Goal: Task Accomplishment & Management: Manage account settings

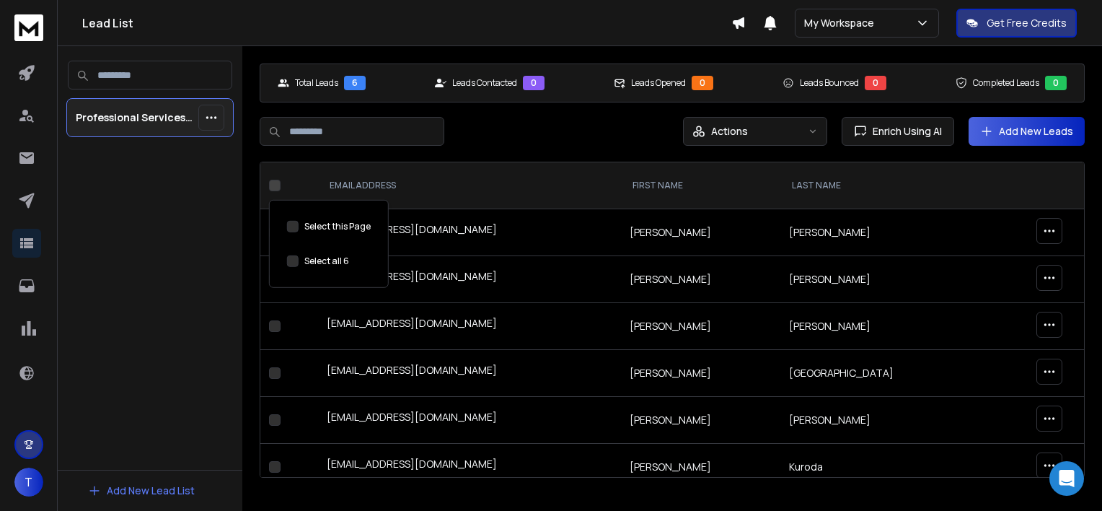
click at [545, 153] on div "Total Leads 6 Leads Contacted 0 Leads Opened 0 Leads Bounced 0 Completed Leads …" at bounding box center [672, 101] width 860 height 111
click at [281, 189] on div at bounding box center [293, 186] width 49 height 12
click at [275, 188] on button "button" at bounding box center [275, 186] width 12 height 12
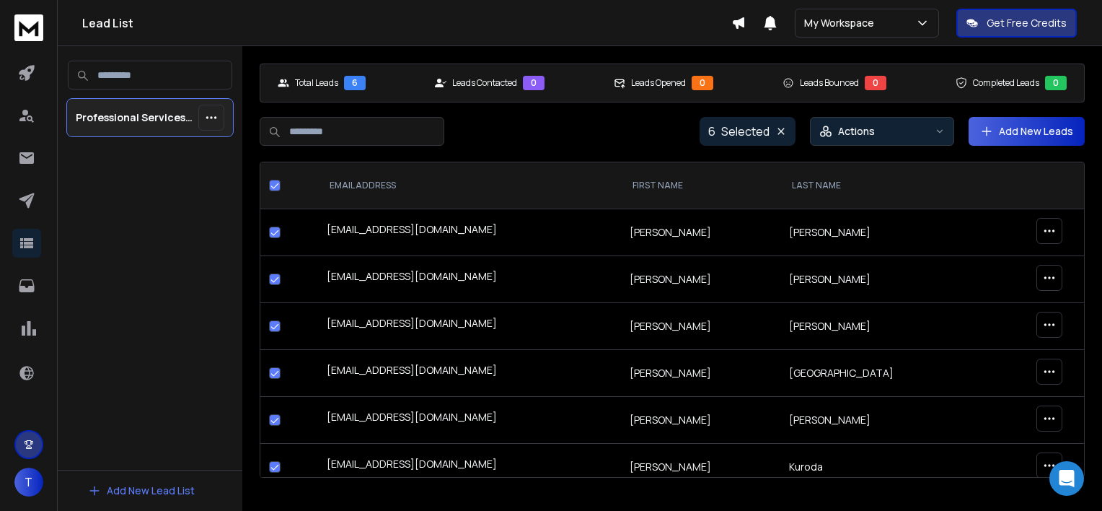
click at [894, 136] on div "Actions" at bounding box center [875, 131] width 110 height 14
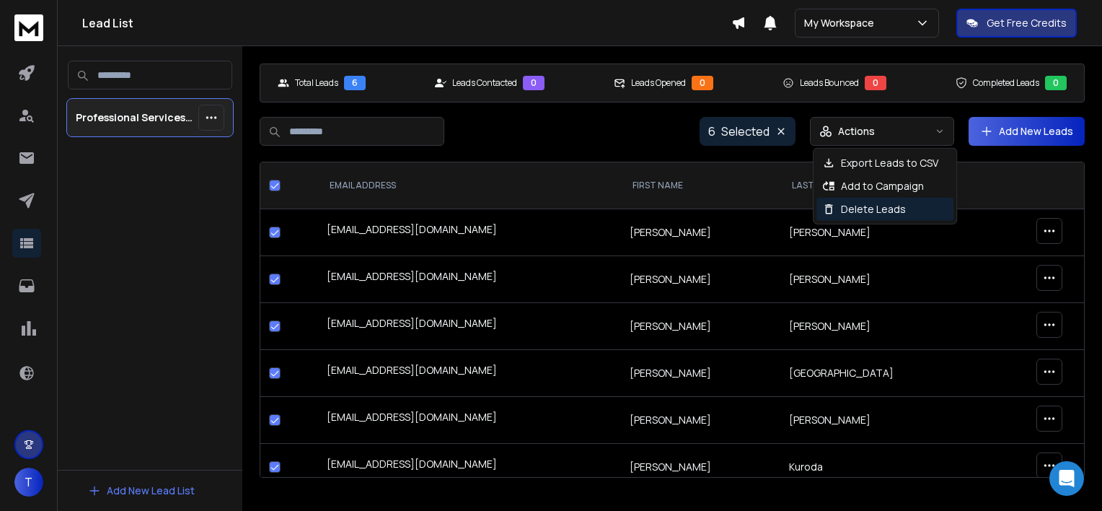
click at [882, 214] on p "Delete Leads" at bounding box center [873, 209] width 65 height 14
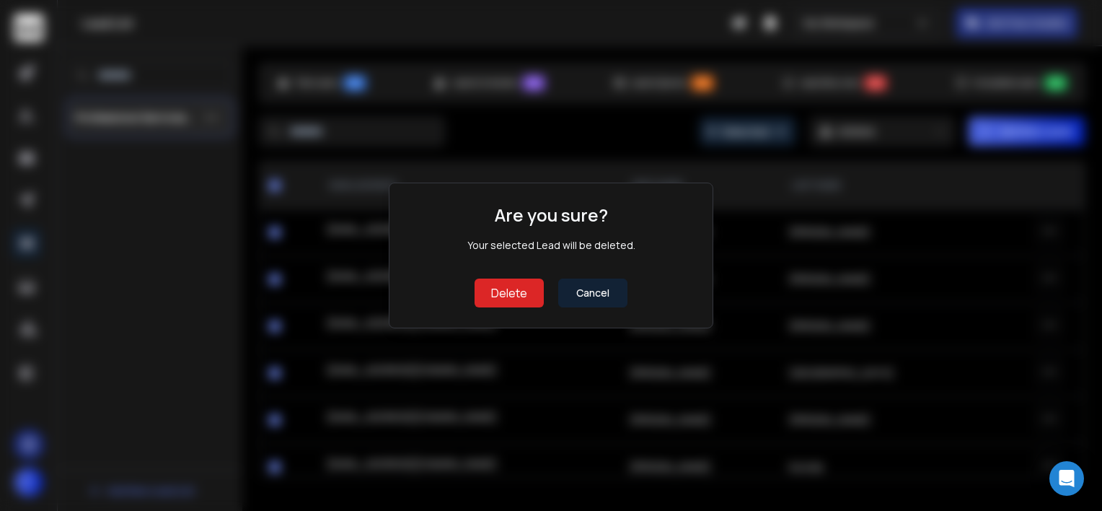
click at [609, 289] on button "Cancel" at bounding box center [592, 292] width 69 height 29
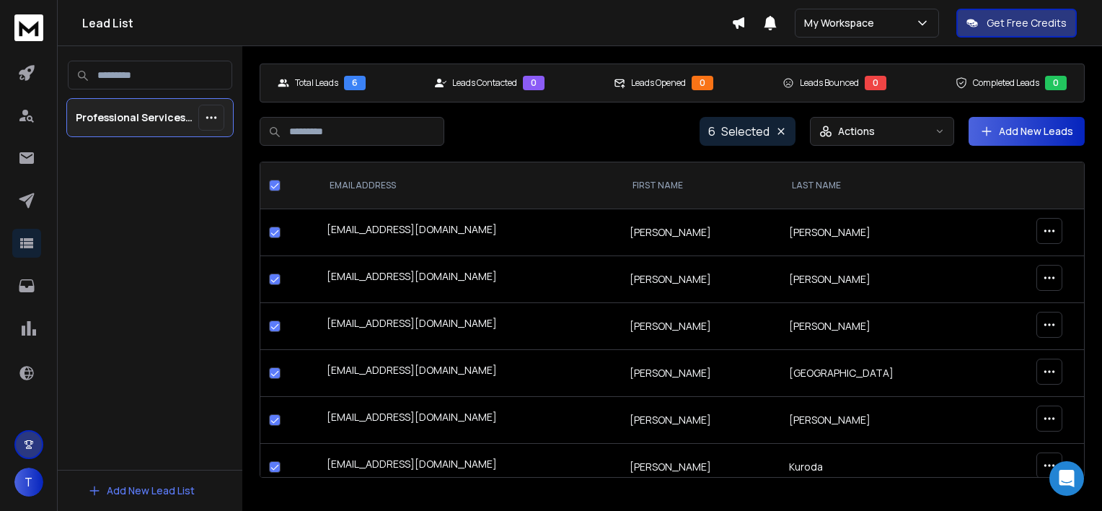
click at [880, 147] on div "Total Leads 6 Leads Contacted 0 Leads Opened 0 Leads Bounced 0 Completed Leads …" at bounding box center [672, 101] width 860 height 111
click at [886, 136] on div "Actions" at bounding box center [875, 131] width 110 height 14
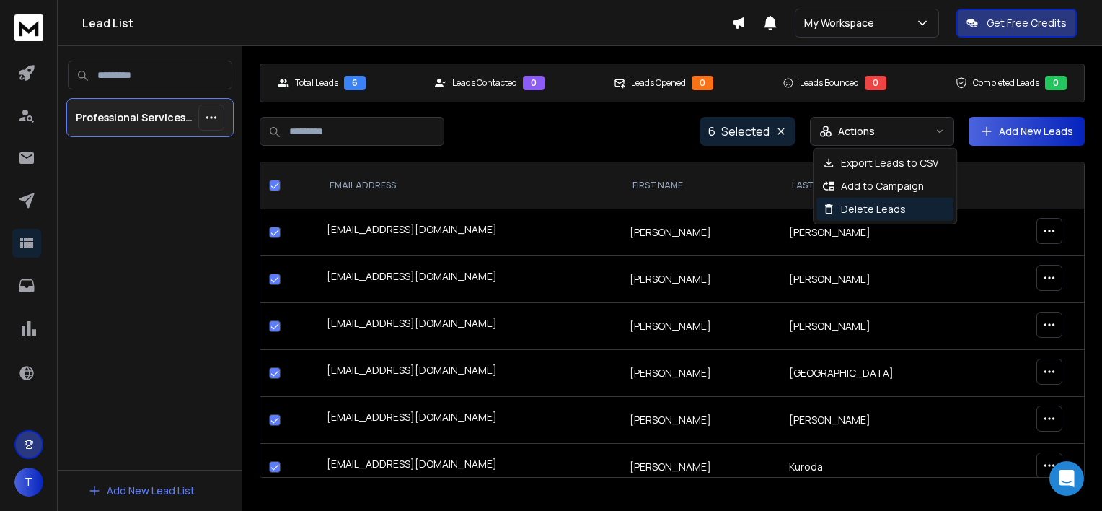
click at [876, 210] on p "Delete Leads" at bounding box center [873, 209] width 65 height 14
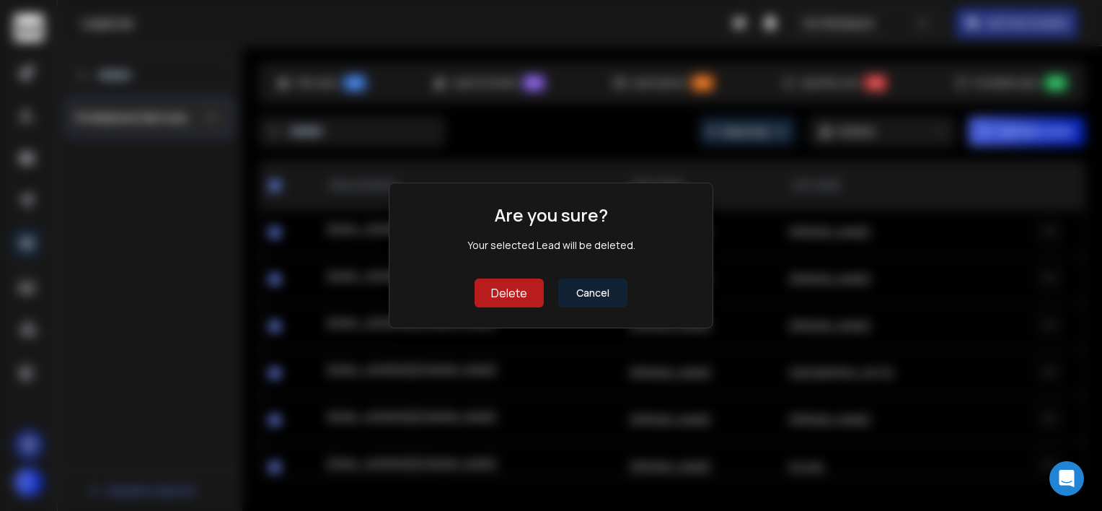
click at [509, 299] on button "Delete" at bounding box center [509, 292] width 69 height 29
